Goal: Task Accomplishment & Management: Manage account settings

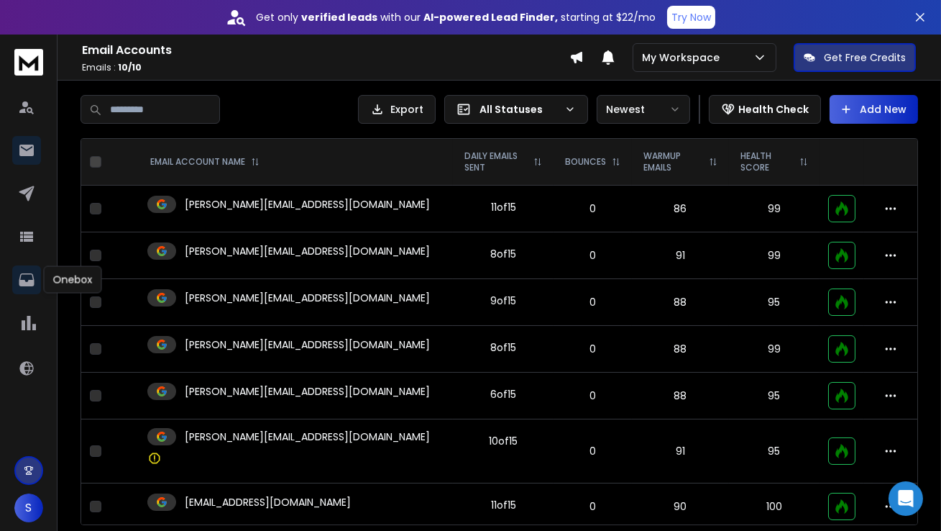
click at [22, 285] on icon at bounding box center [26, 279] width 15 height 13
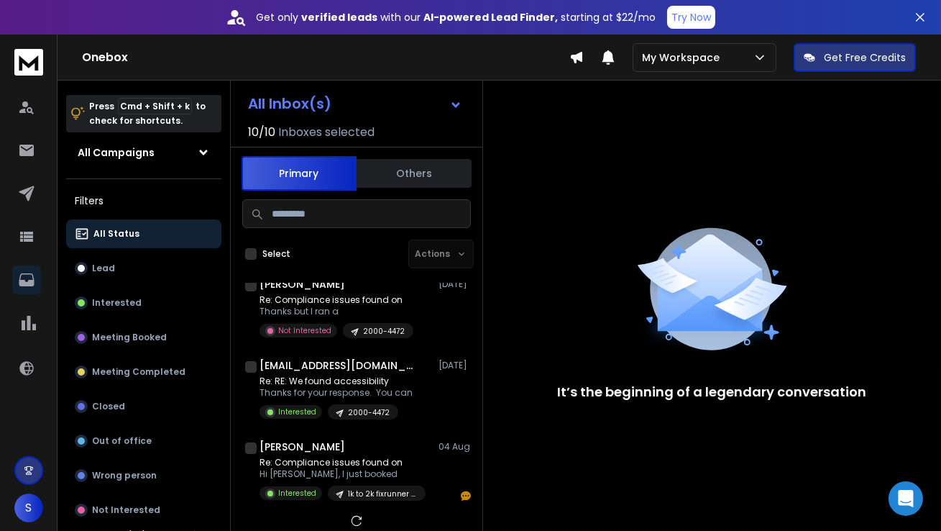
scroll to position [3, 0]
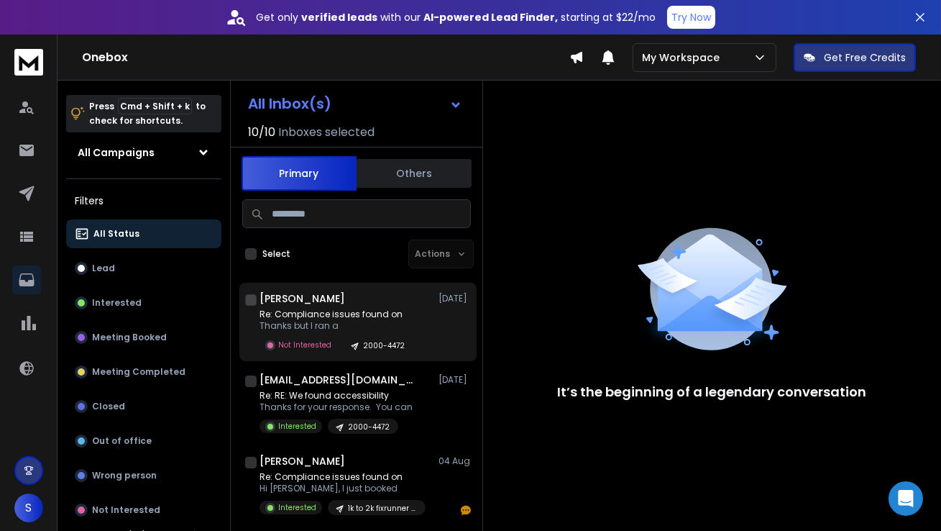
click at [321, 318] on p "Re: Compliance issues found on" at bounding box center [337, 314] width 154 height 12
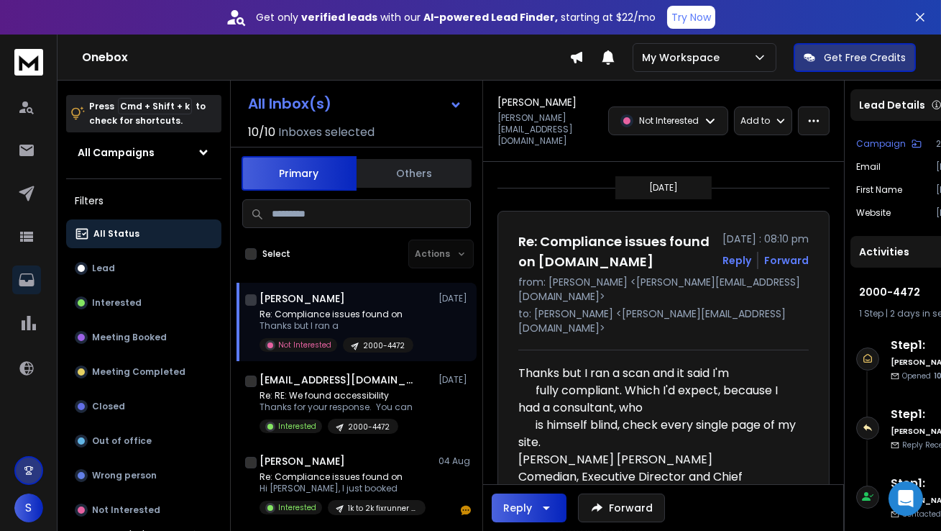
click at [830, 113] on button "button" at bounding box center [814, 120] width 32 height 29
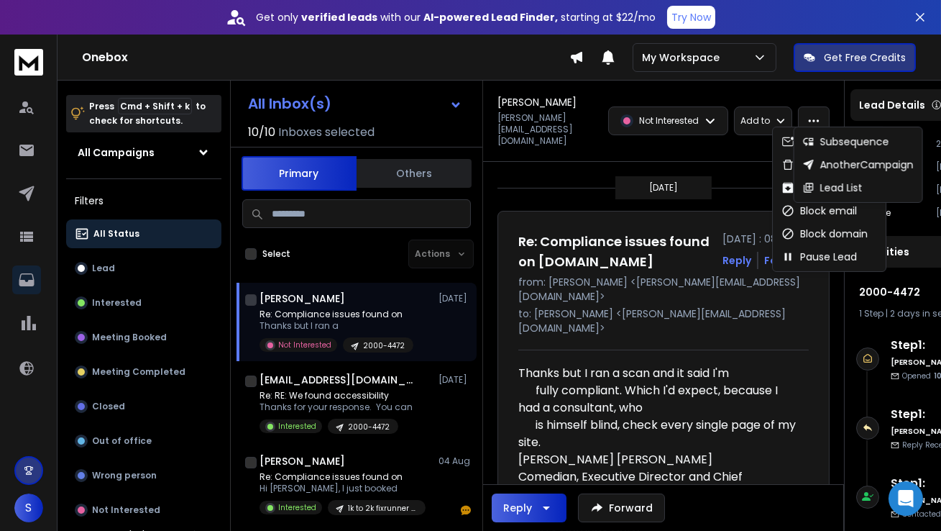
click at [792, 107] on div "Add to" at bounding box center [763, 120] width 57 height 27
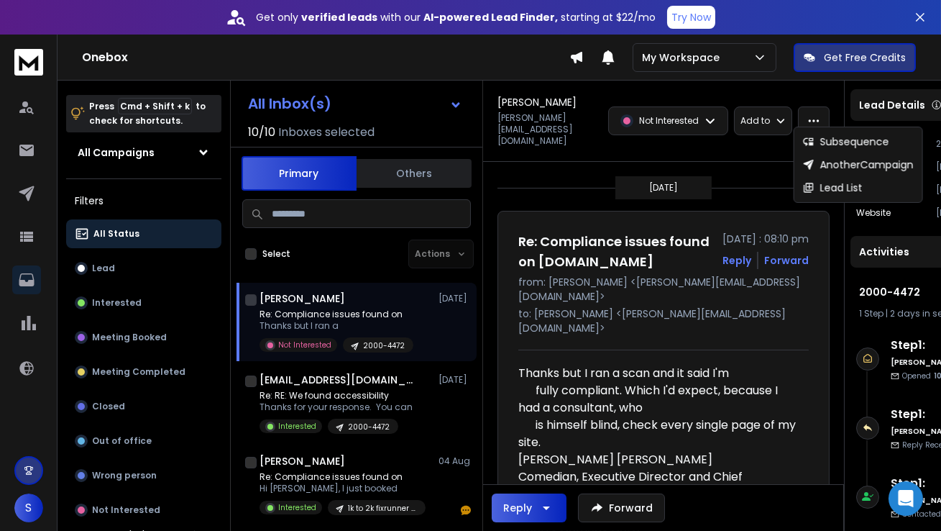
click at [699, 115] on p "Not Interested" at bounding box center [669, 121] width 60 height 12
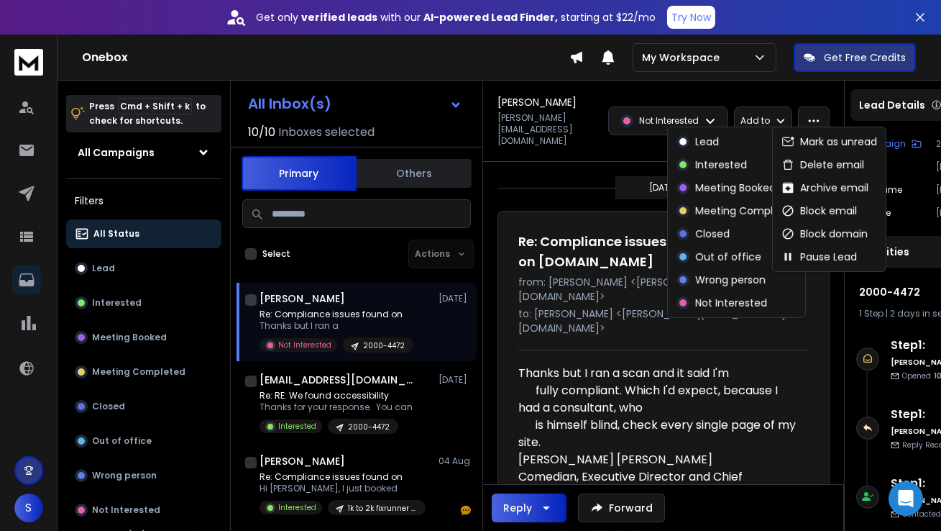
click at [820, 114] on icon "button" at bounding box center [813, 120] width 13 height 13
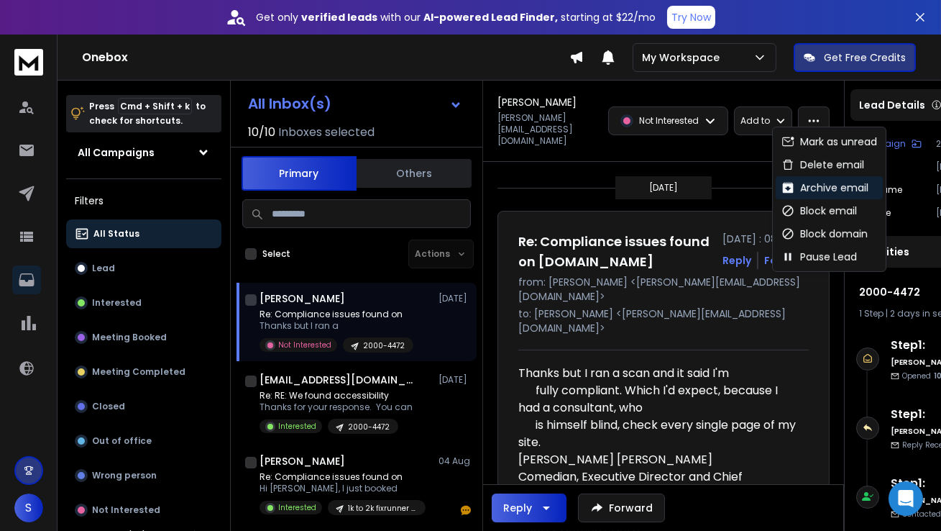
click at [831, 192] on div "Archive email" at bounding box center [825, 187] width 87 height 14
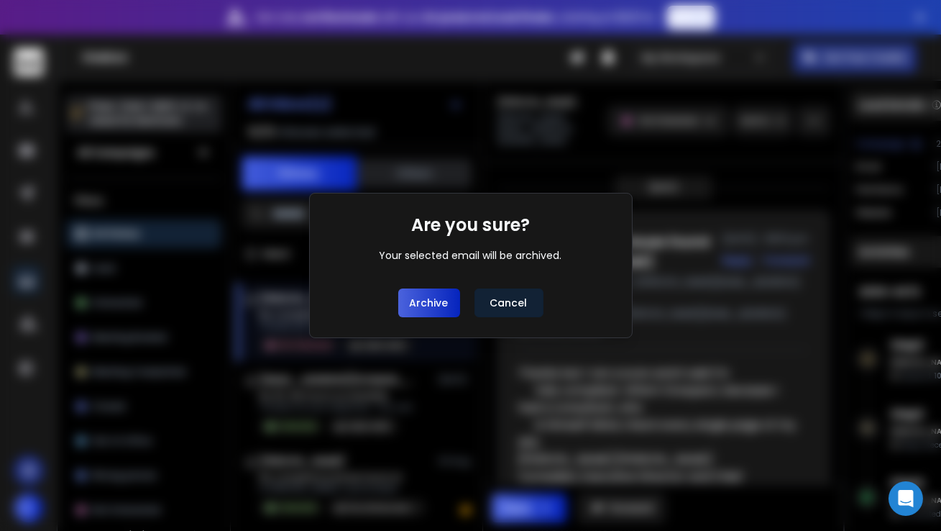
click at [418, 308] on p "archive" at bounding box center [429, 303] width 39 height 14
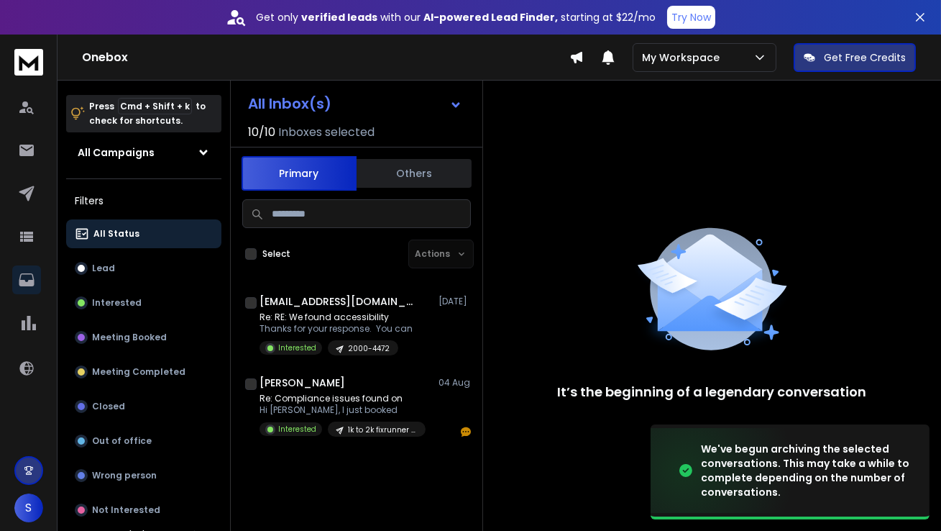
scroll to position [0, 0]
click at [28, 150] on icon at bounding box center [26, 151] width 14 height 12
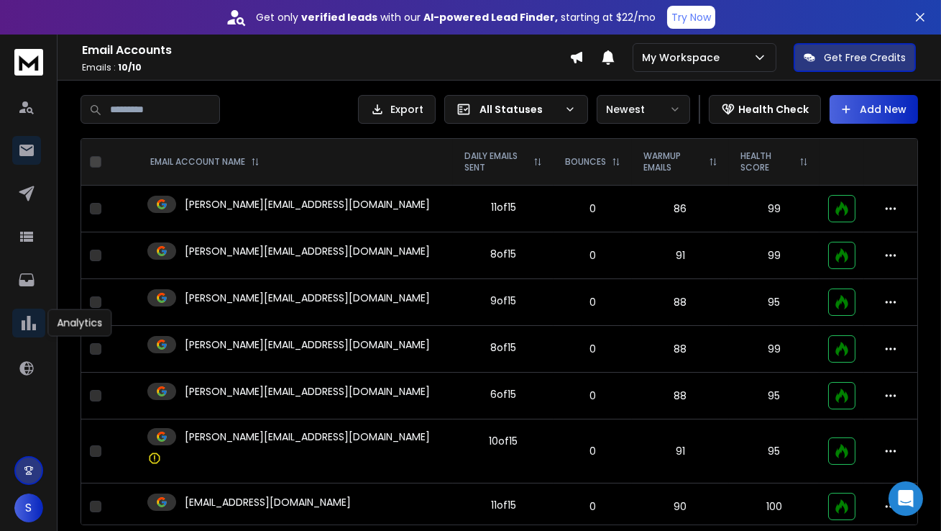
click at [31, 333] on icon at bounding box center [29, 323] width 22 height 22
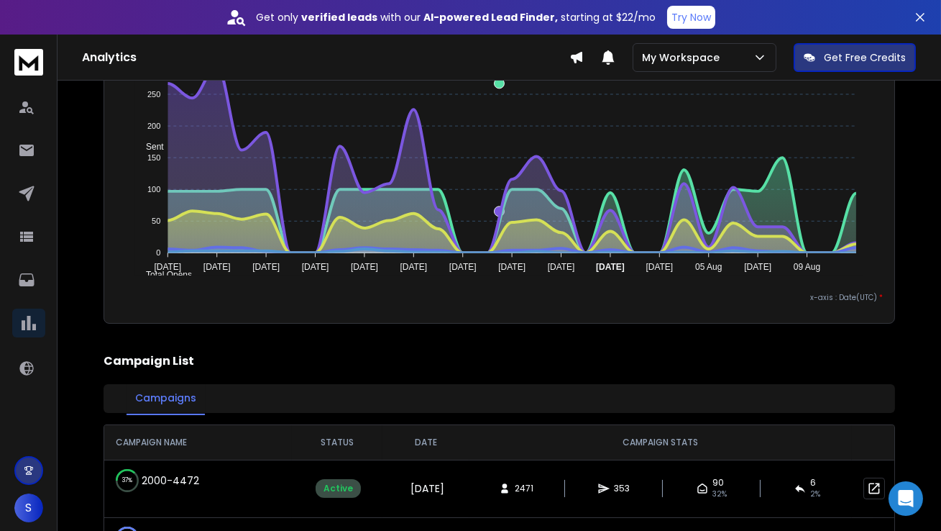
scroll to position [293, 0]
